Goal: Check status

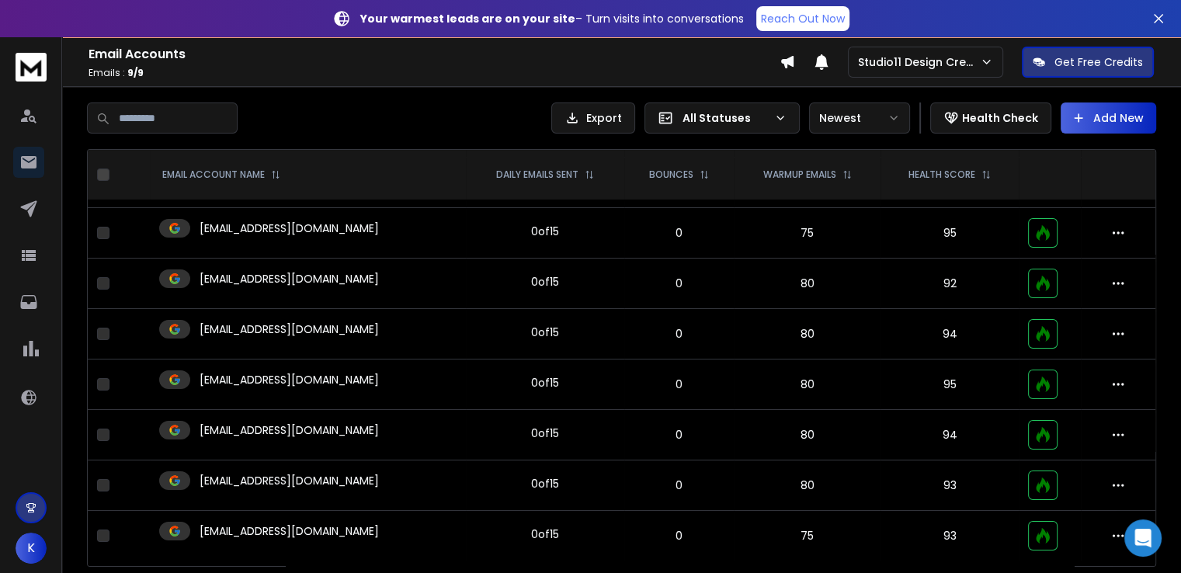
scroll to position [99, 0]
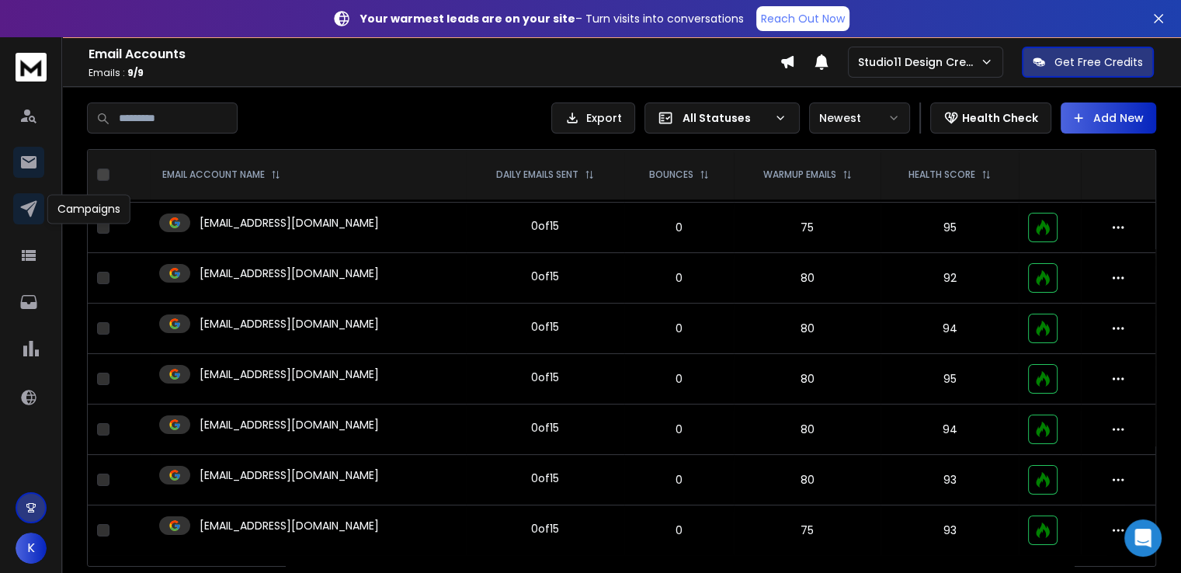
click at [21, 212] on icon at bounding box center [28, 209] width 19 height 19
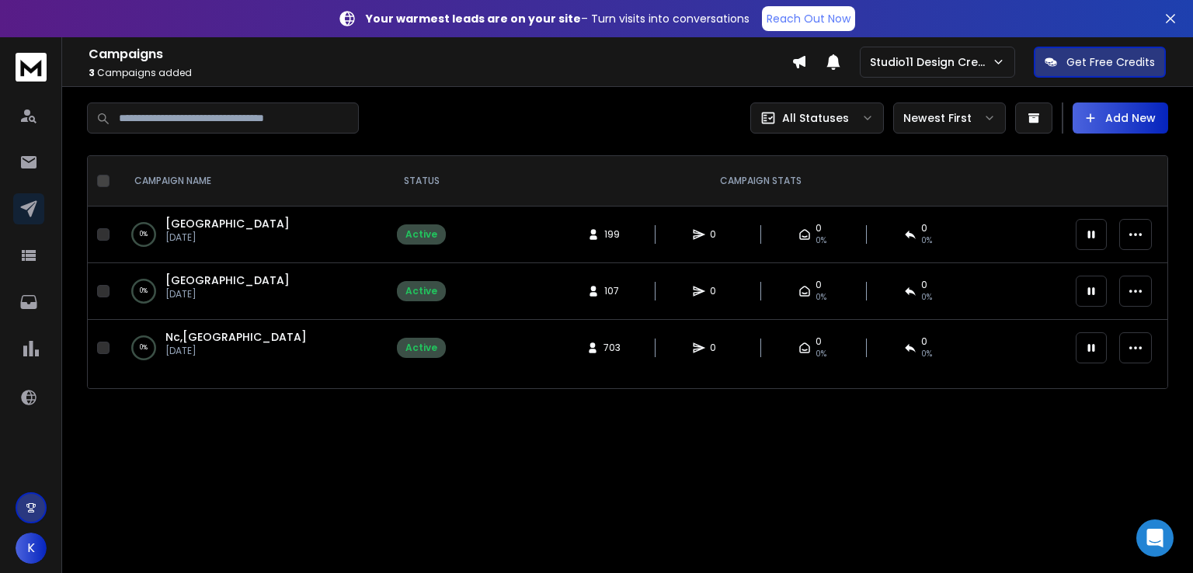
click at [244, 218] on span "[GEOGRAPHIC_DATA]" at bounding box center [227, 224] width 124 height 16
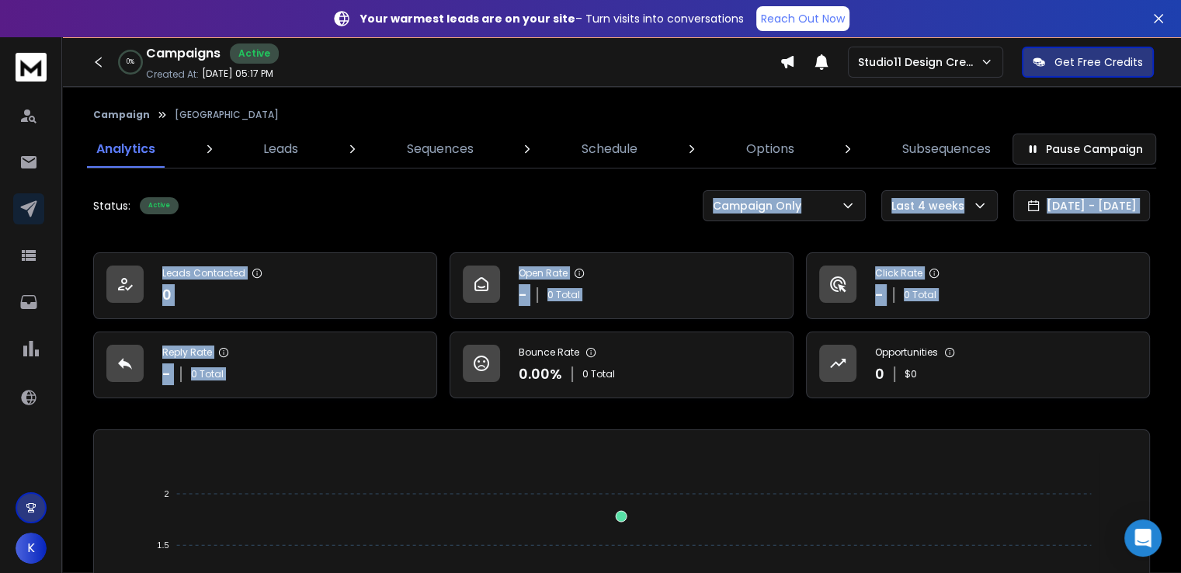
drag, startPoint x: 449, startPoint y: 209, endPoint x: 449, endPoint y: 327, distance: 118.0
click at [449, 327] on div "Leads Contacted 0 Open Rate - 0 Total Click Rate - 0 Total Reply Rate - 0 Total…" at bounding box center [621, 325] width 1057 height 146
